Goal: Find specific page/section: Find specific page/section

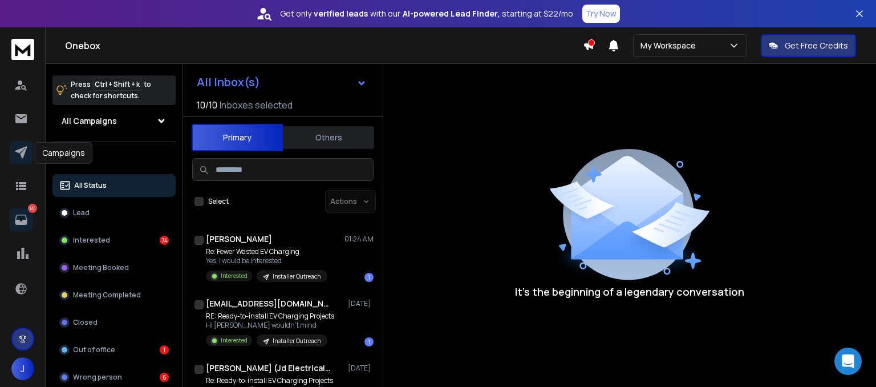
click at [18, 151] on icon at bounding box center [21, 152] width 12 height 12
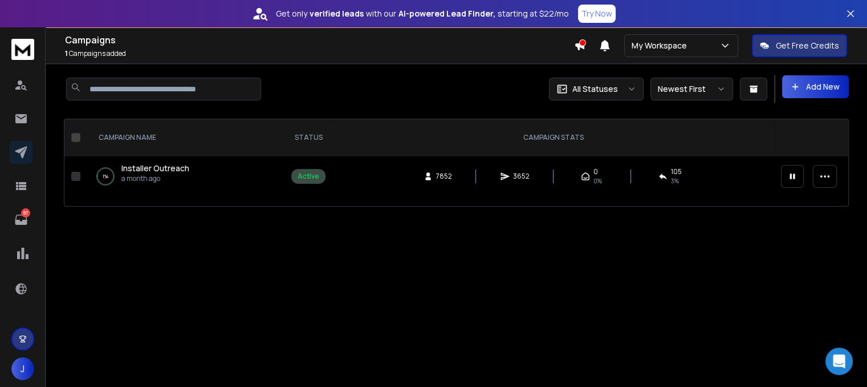
click at [146, 169] on span "Installer Outreach" at bounding box center [155, 167] width 68 height 11
